Goal: Task Accomplishment & Management: Manage account settings

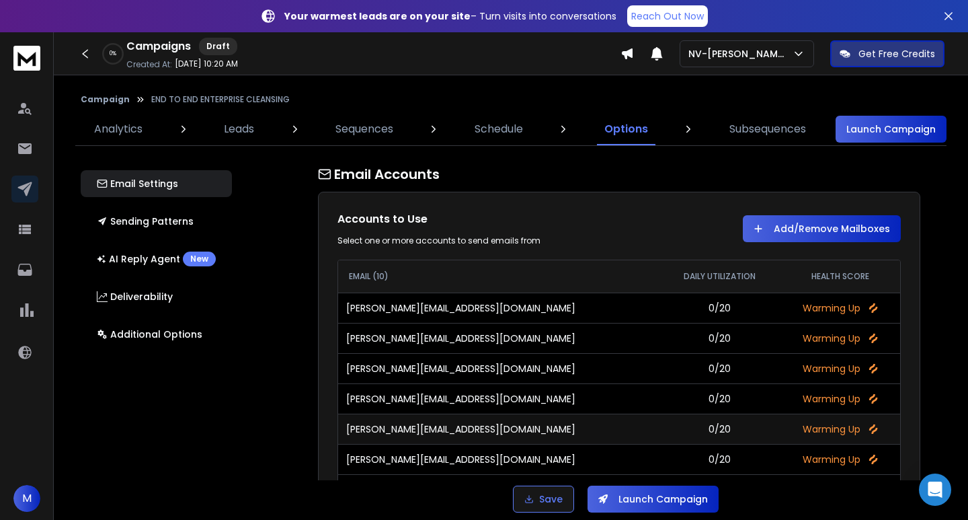
scroll to position [67, 0]
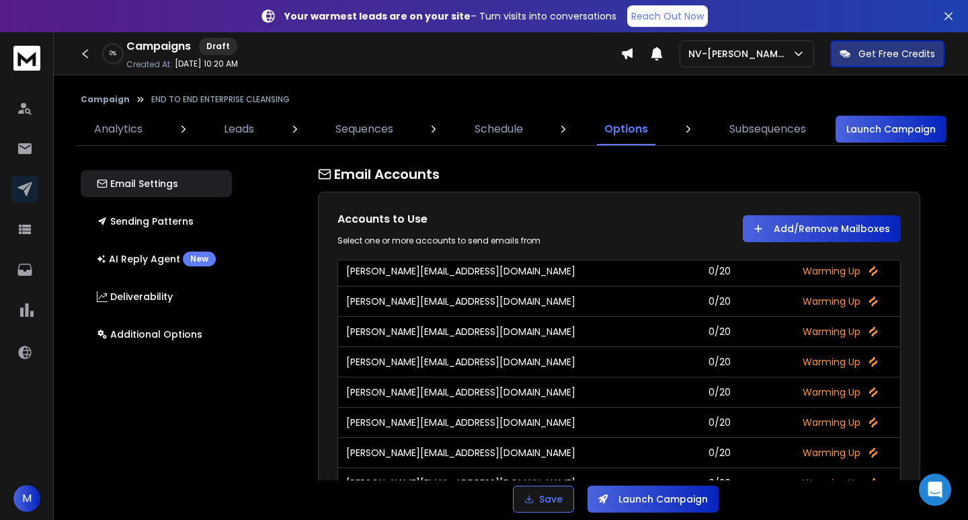
click at [75, 53] on div "0 % Campaigns Draft Created At: [DATE] 10:20 AM NV-[PERSON_NAME] Get Free Credi…" at bounding box center [484, 53] width 968 height 43
click at [85, 52] on icon at bounding box center [84, 53] width 5 height 9
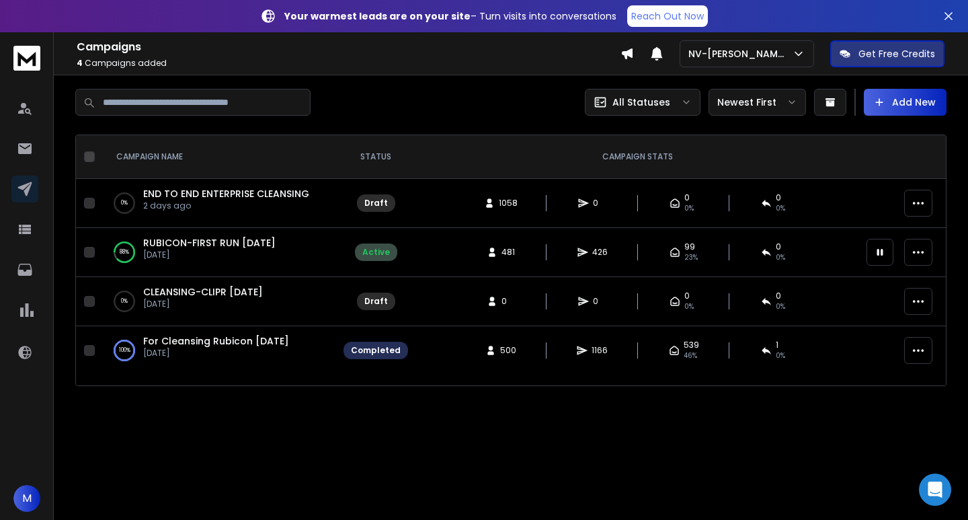
click at [185, 211] on div "END TO END ENTERPRISE CLEANSING [DATE]" at bounding box center [226, 203] width 166 height 32
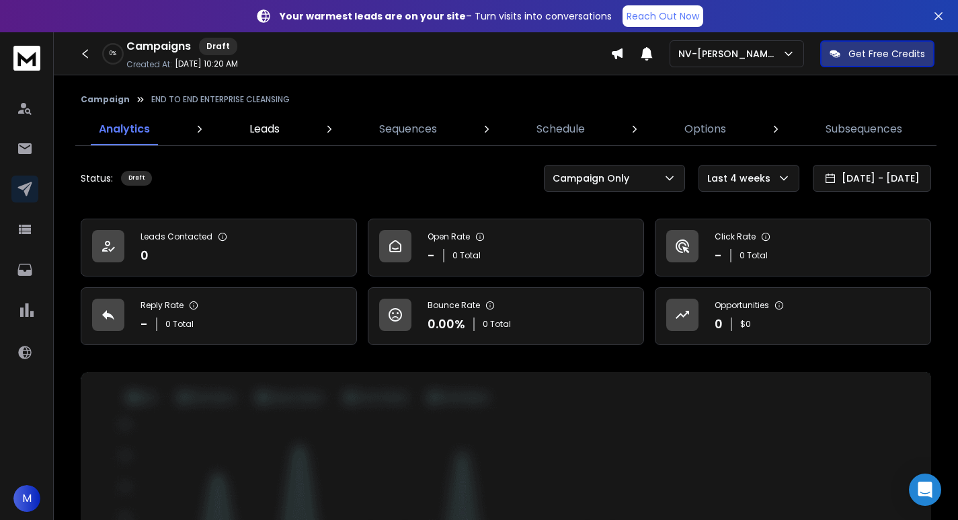
click at [261, 129] on p "Leads" at bounding box center [264, 129] width 30 height 16
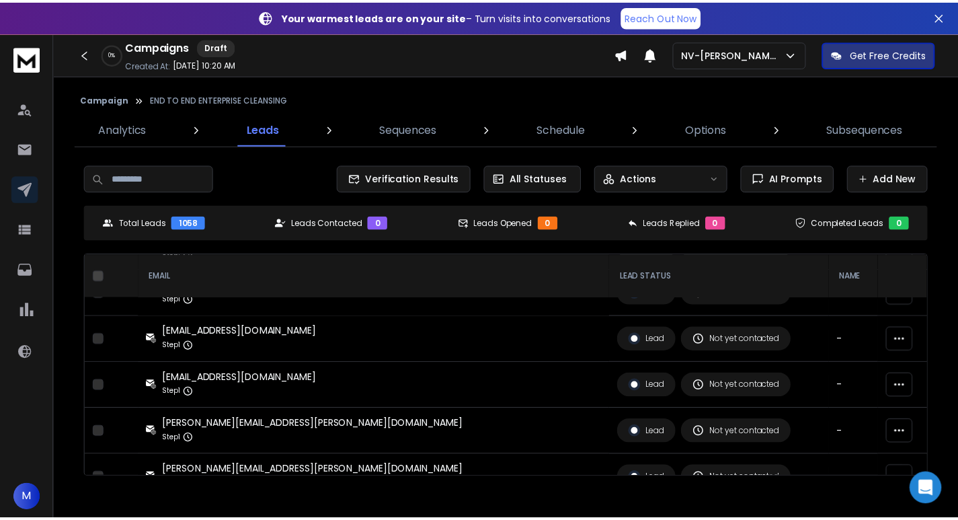
scroll to position [2755, 0]
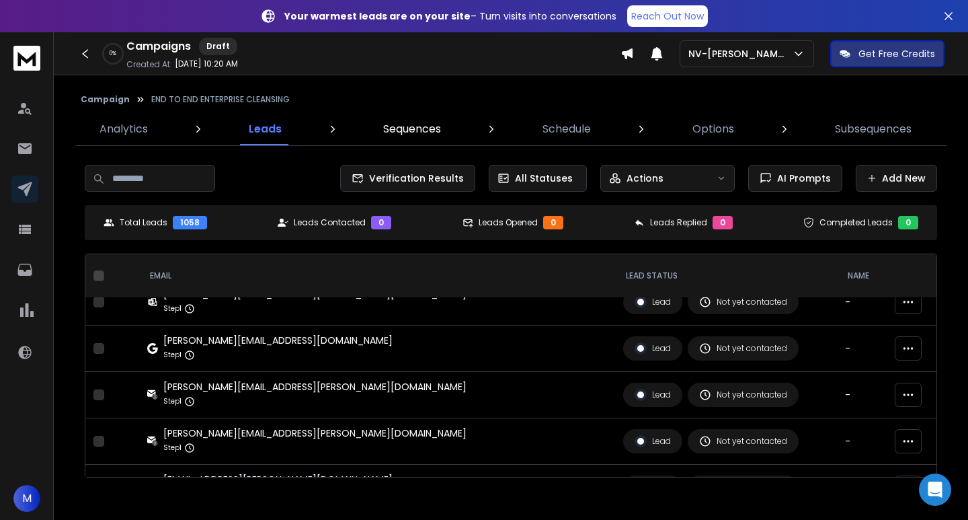
click at [411, 134] on p "Sequences" at bounding box center [412, 129] width 58 height 16
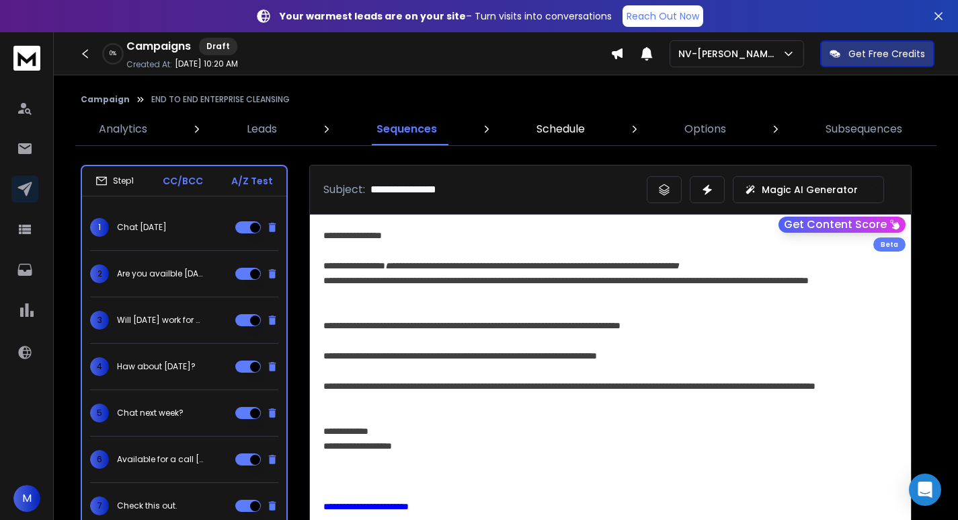
click at [554, 129] on p "Schedule" at bounding box center [560, 129] width 48 height 16
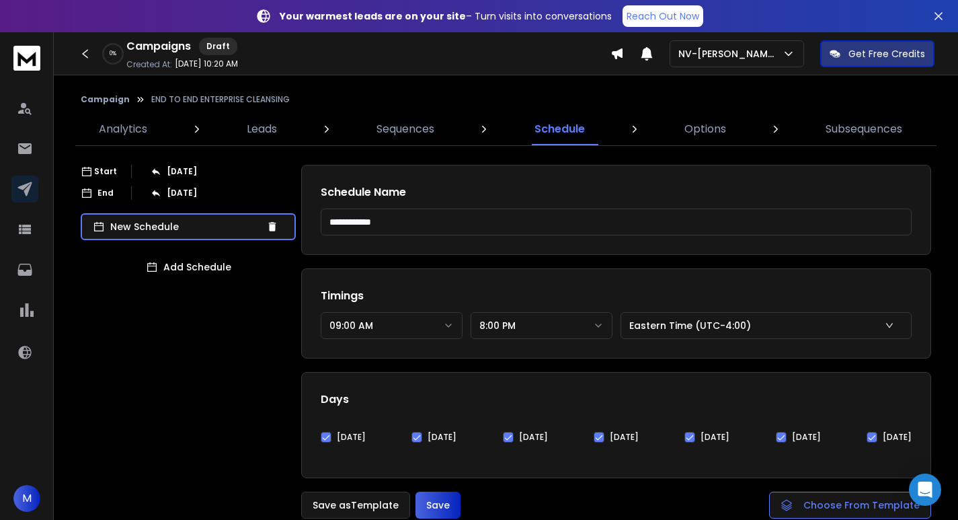
click at [431, 513] on button "Save" at bounding box center [437, 504] width 45 height 27
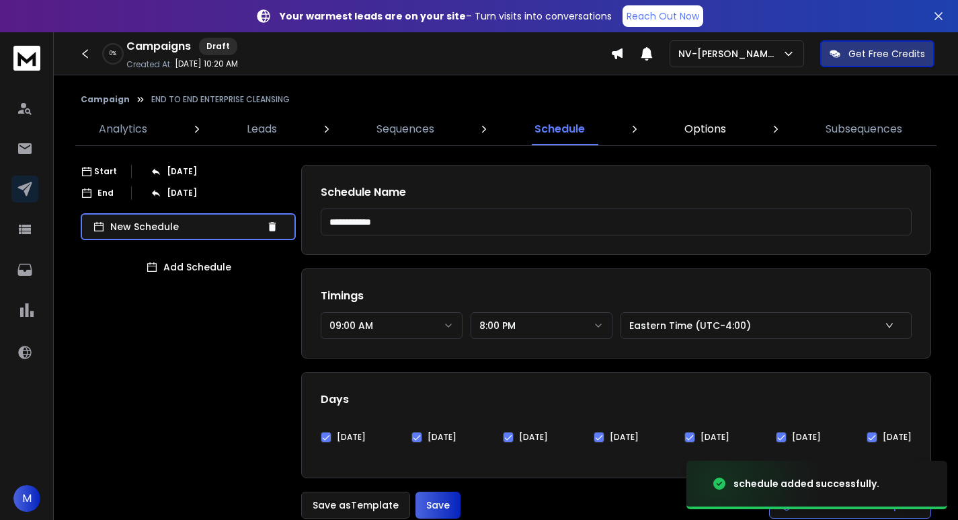
click at [707, 131] on p "Options" at bounding box center [705, 129] width 42 height 16
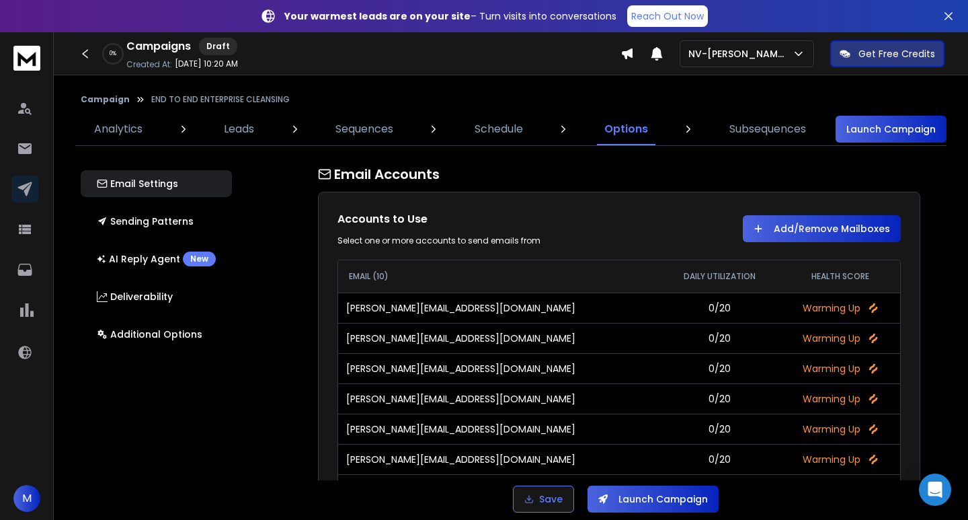
click at [791, 234] on button "Add/Remove Mailboxes" at bounding box center [822, 228] width 158 height 27
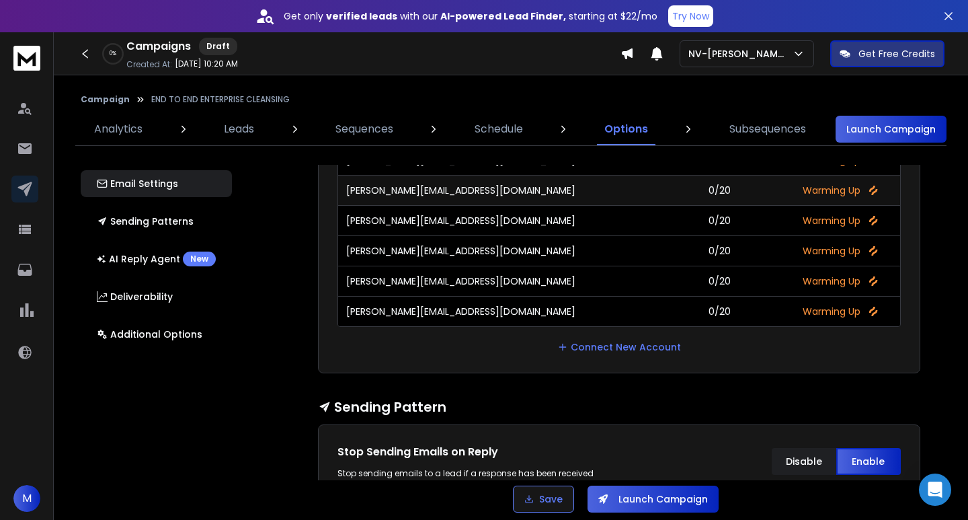
scroll to position [67, 0]
